Goal: Task Accomplishment & Management: Use online tool/utility

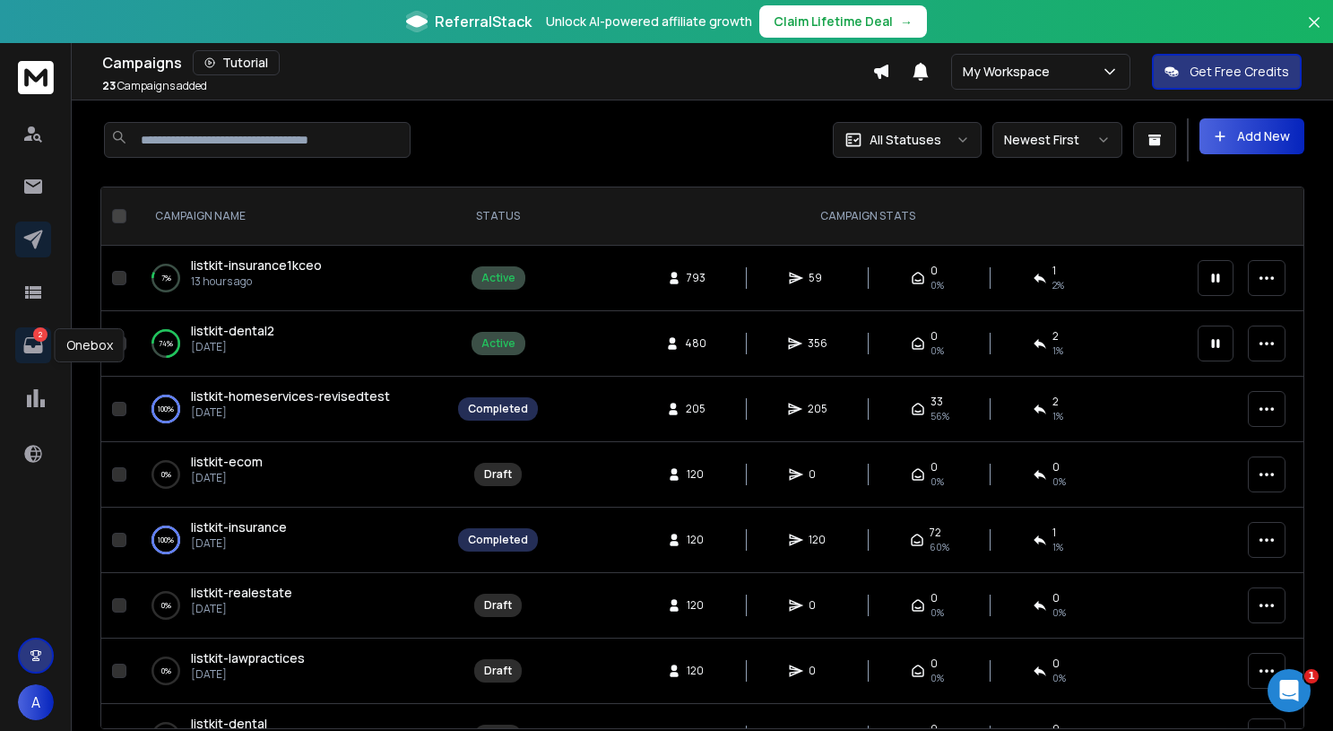
click at [22, 343] on icon at bounding box center [33, 345] width 22 height 22
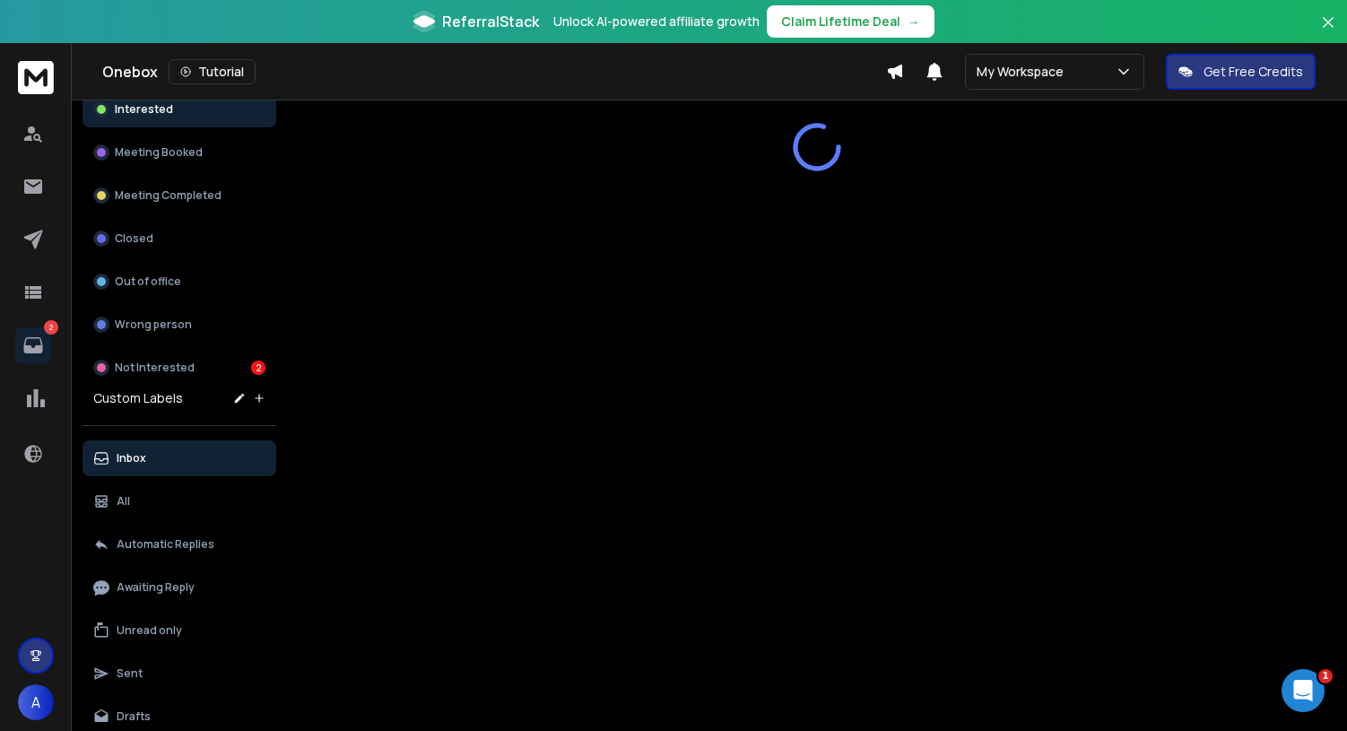
scroll to position [343, 0]
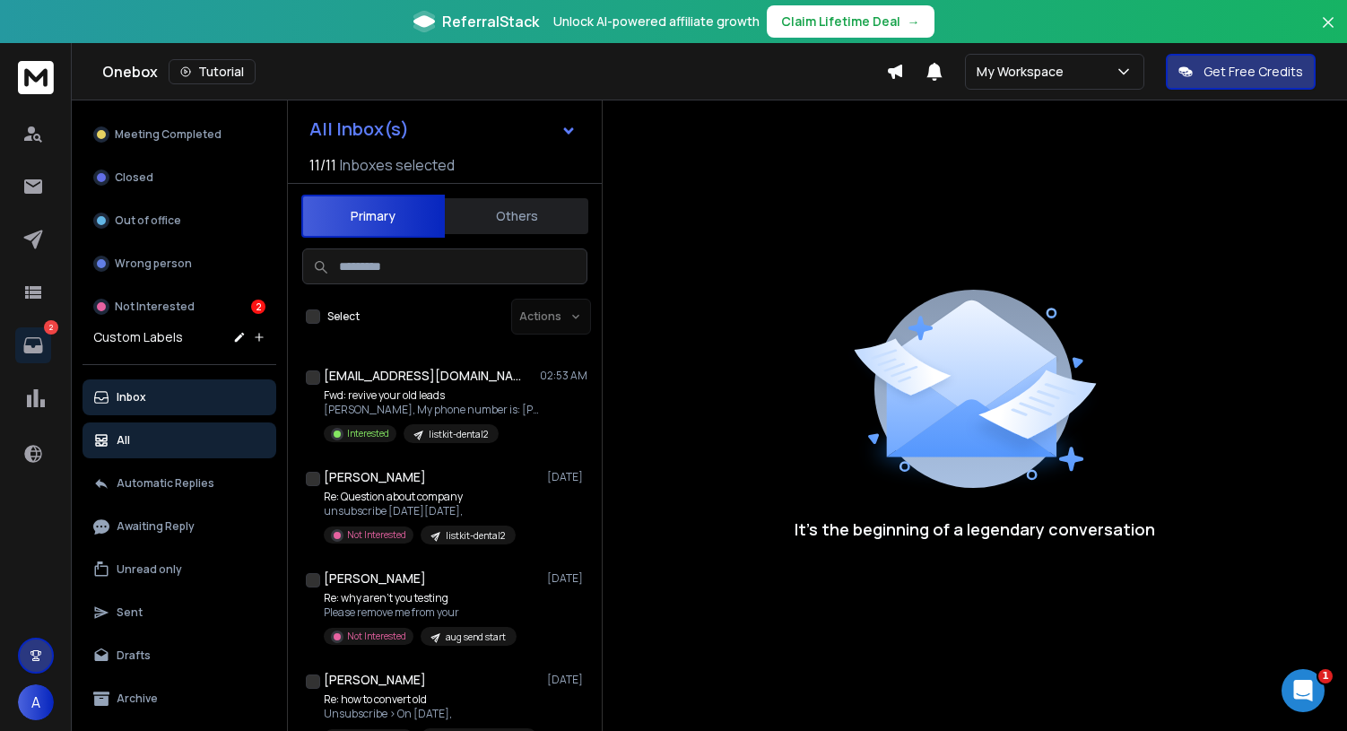
click at [190, 429] on button "All" at bounding box center [179, 440] width 194 height 36
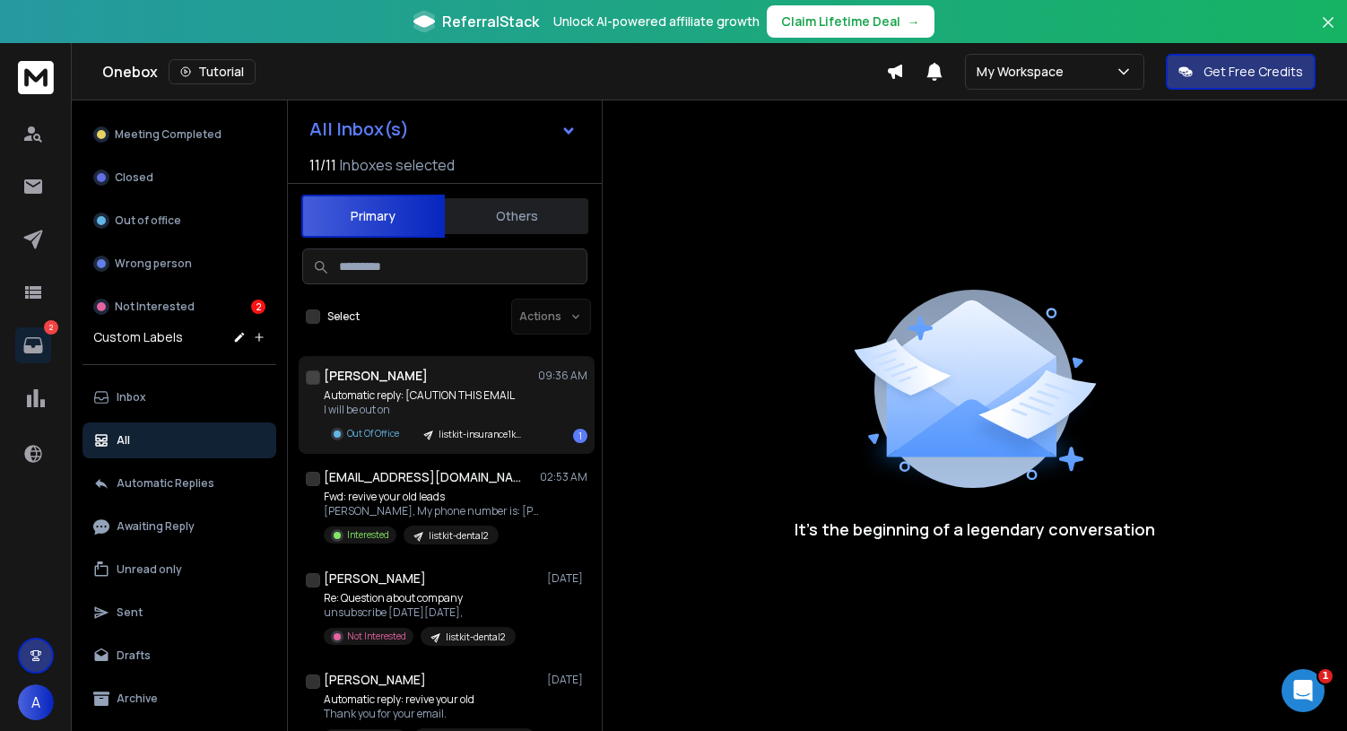
click at [453, 401] on p "Automatic reply: [CAUTION THIS EMAIL" at bounding box center [430, 395] width 212 height 14
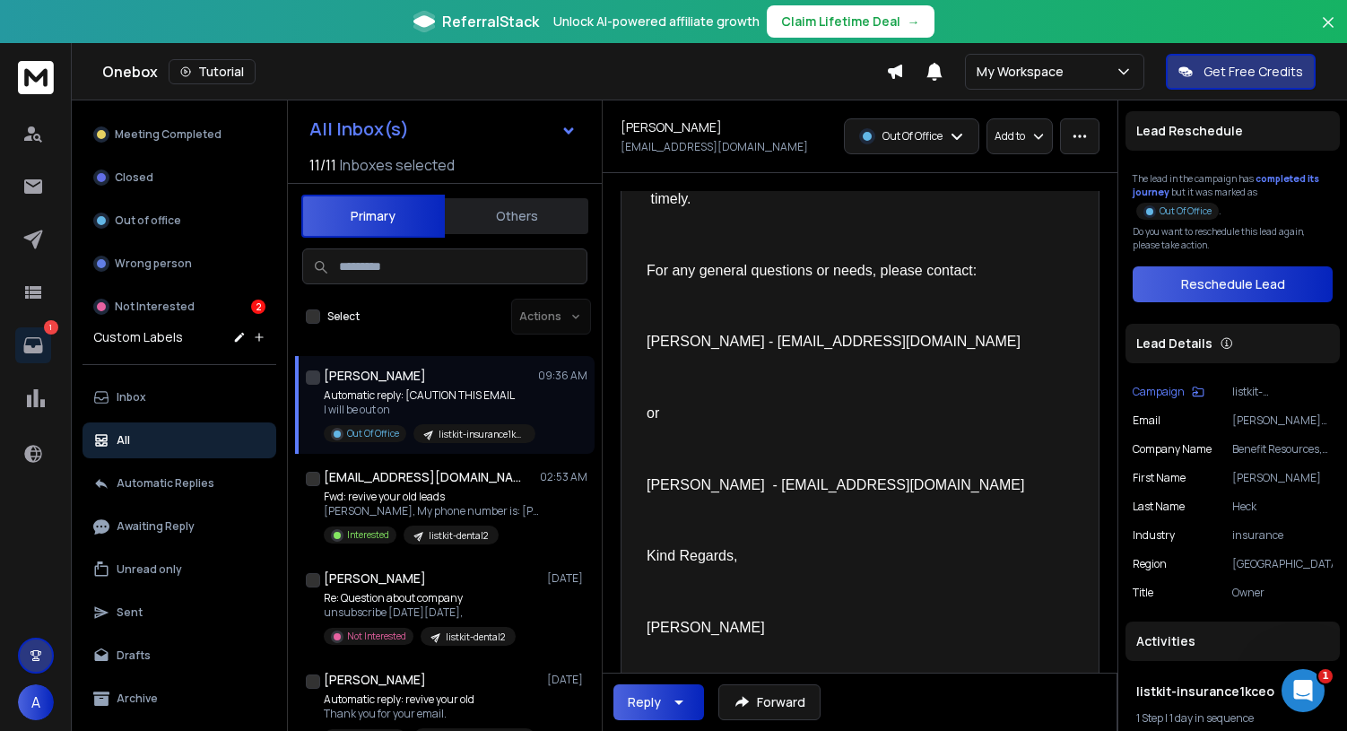
scroll to position [0, 0]
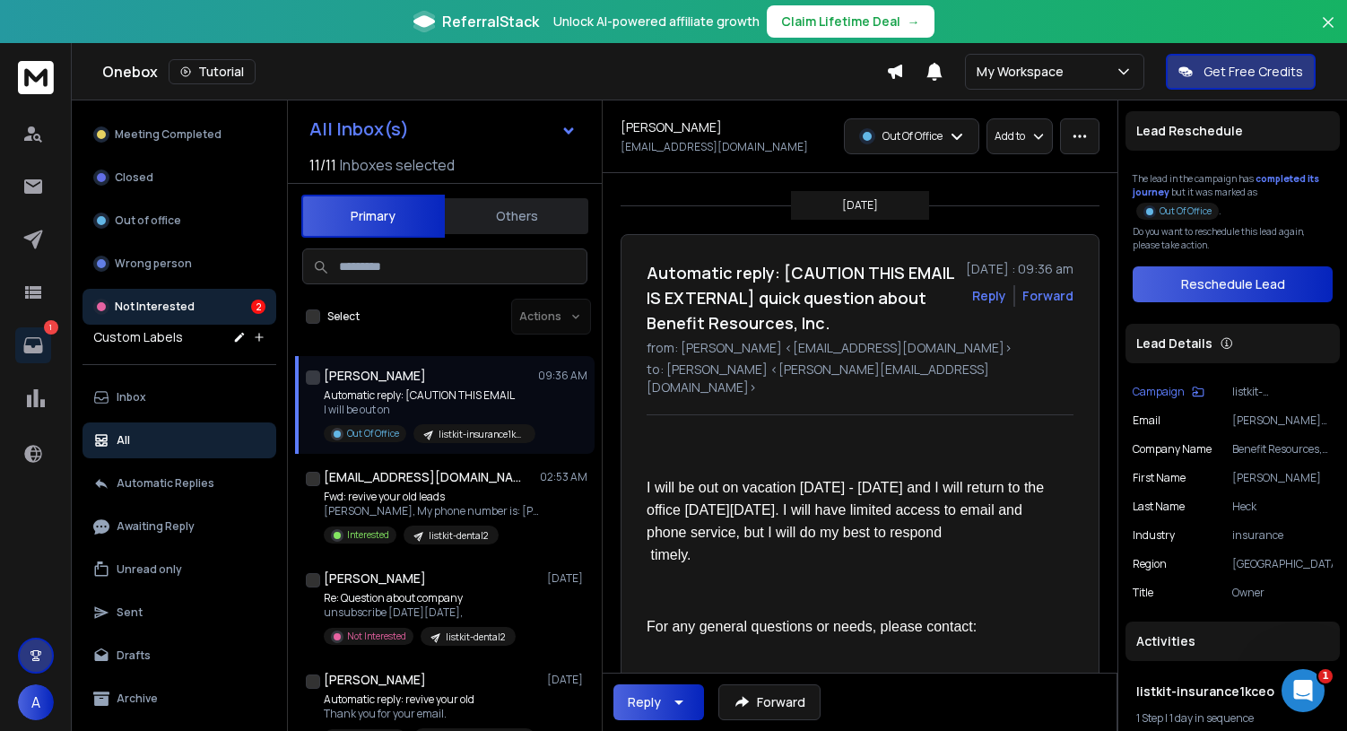
click at [149, 300] on p "Not Interested" at bounding box center [155, 307] width 80 height 14
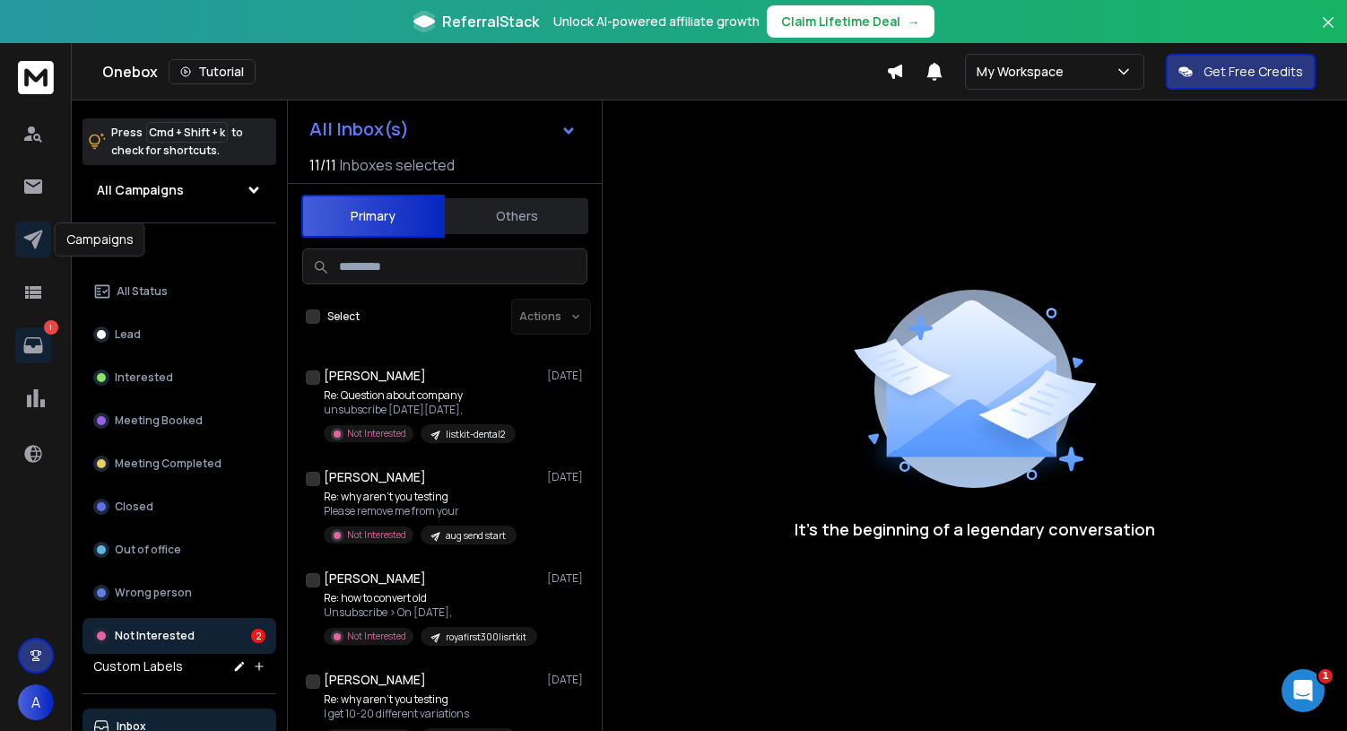
click at [31, 233] on icon at bounding box center [32, 239] width 19 height 19
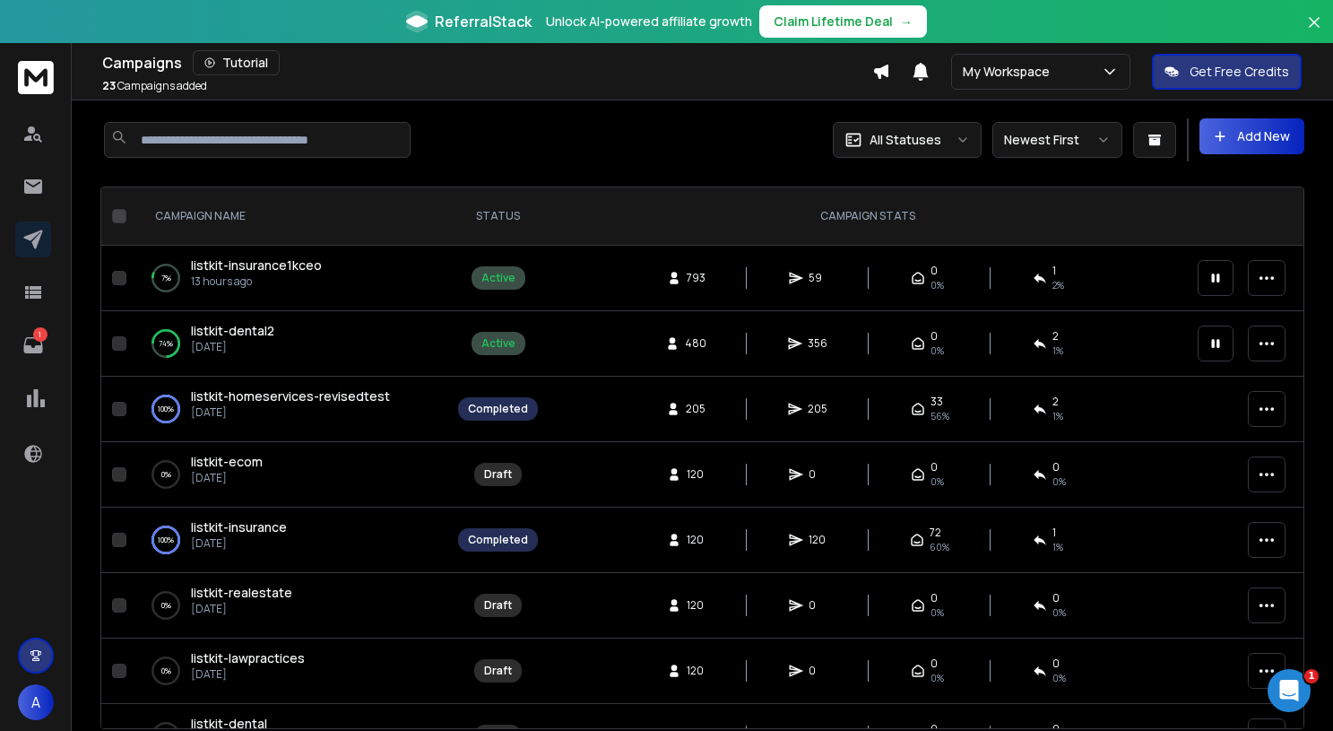
click at [701, 162] on div "Campaigns 23 Campaigns Added All Statuses Newest First Add New CAMPAIGN NAME ST…" at bounding box center [702, 483] width 1204 height 731
